Goal: Navigation & Orientation: Find specific page/section

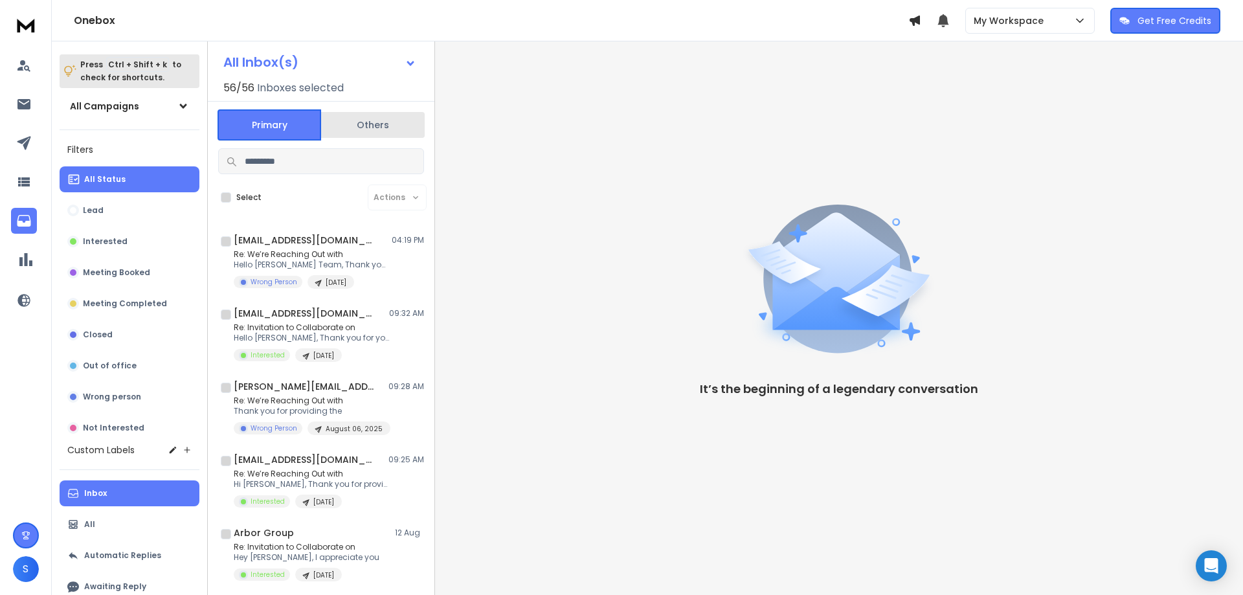
click at [592, 83] on div "It’s the beginning of a legendary conversation" at bounding box center [839, 294] width 808 height 506
click at [27, 144] on icon at bounding box center [24, 143] width 14 height 14
